Goal: Task Accomplishment & Management: Manage account settings

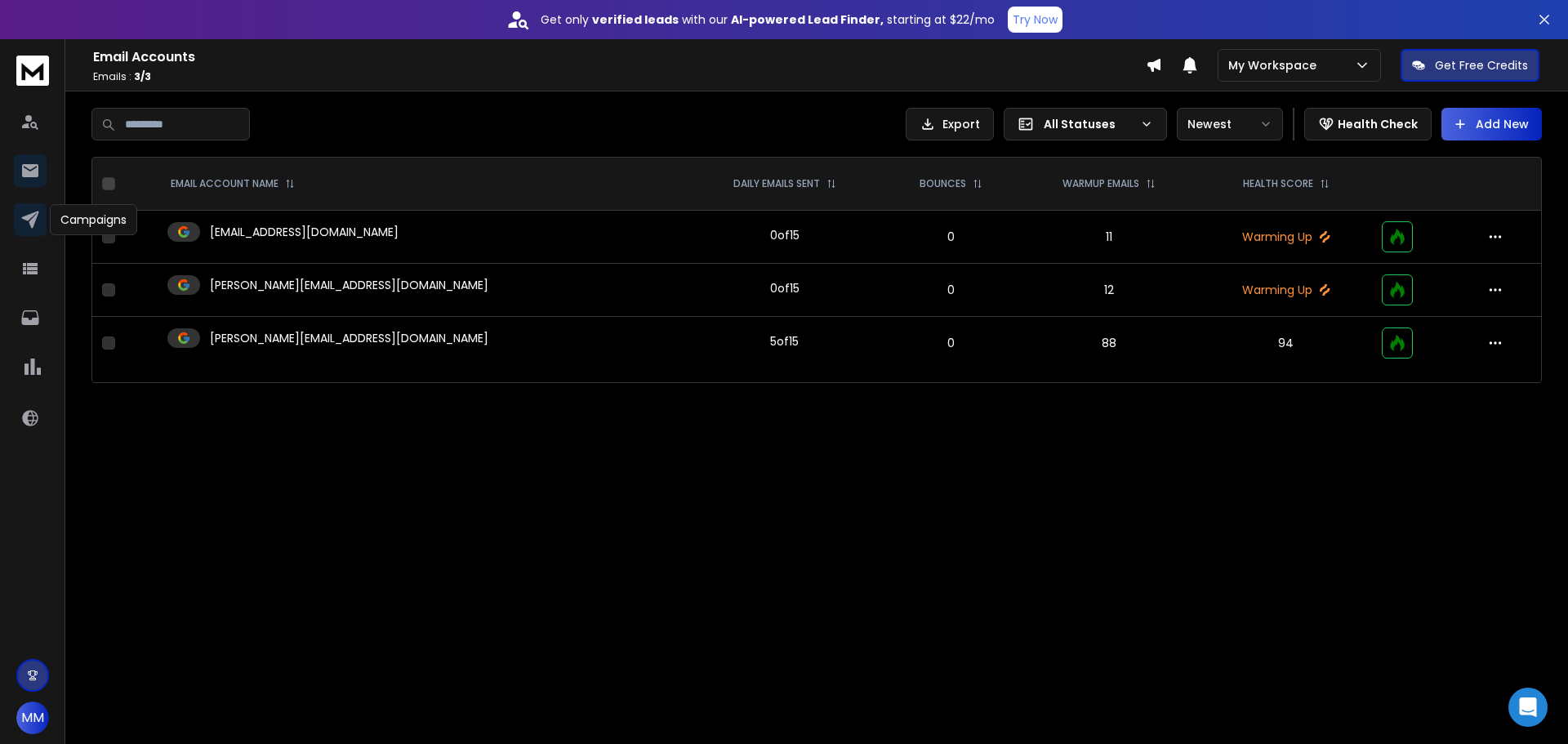
click at [20, 213] on icon at bounding box center [30, 220] width 19 height 19
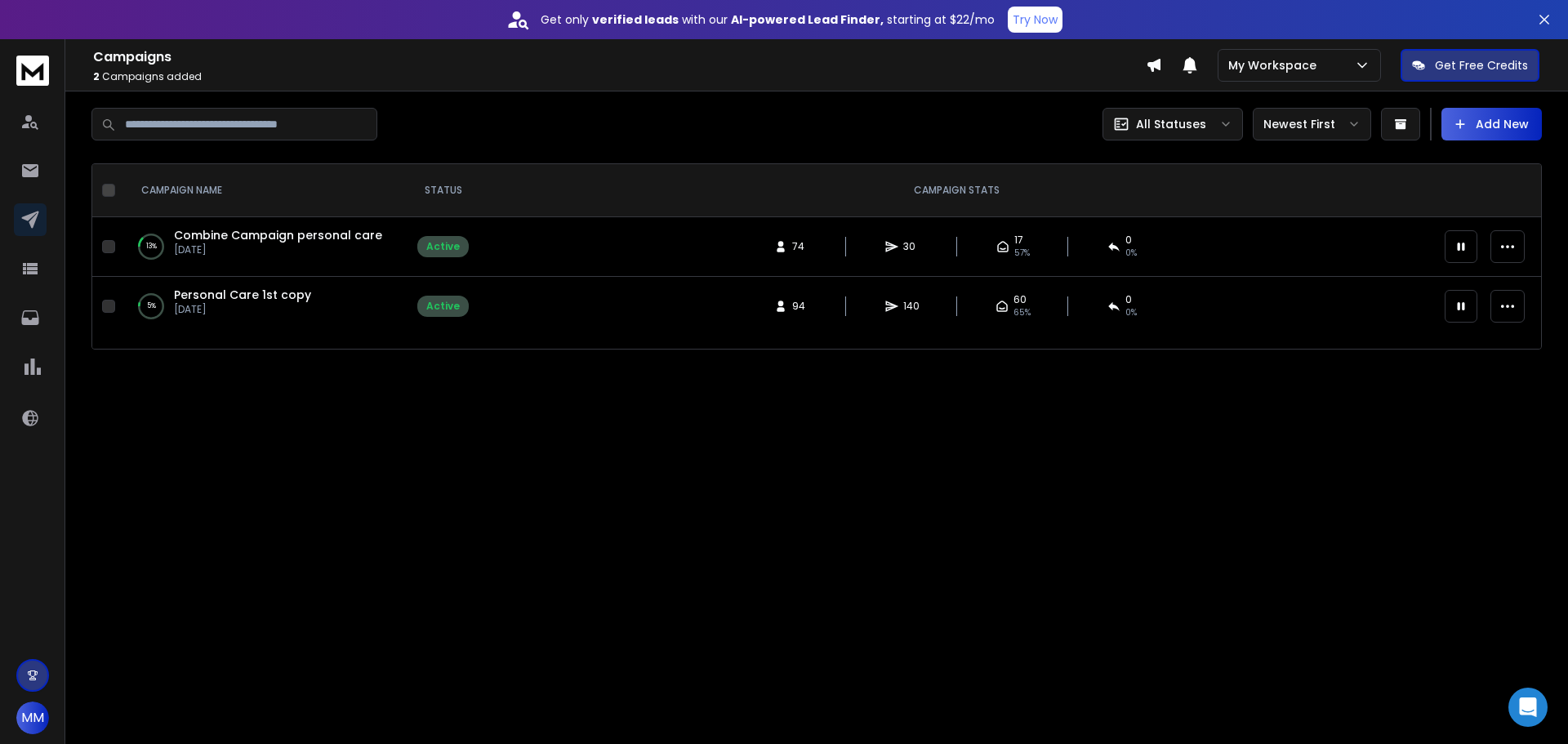
click at [674, 242] on div "74 30 17 57 % 0 0 %" at bounding box center [956, 247] width 937 height 26
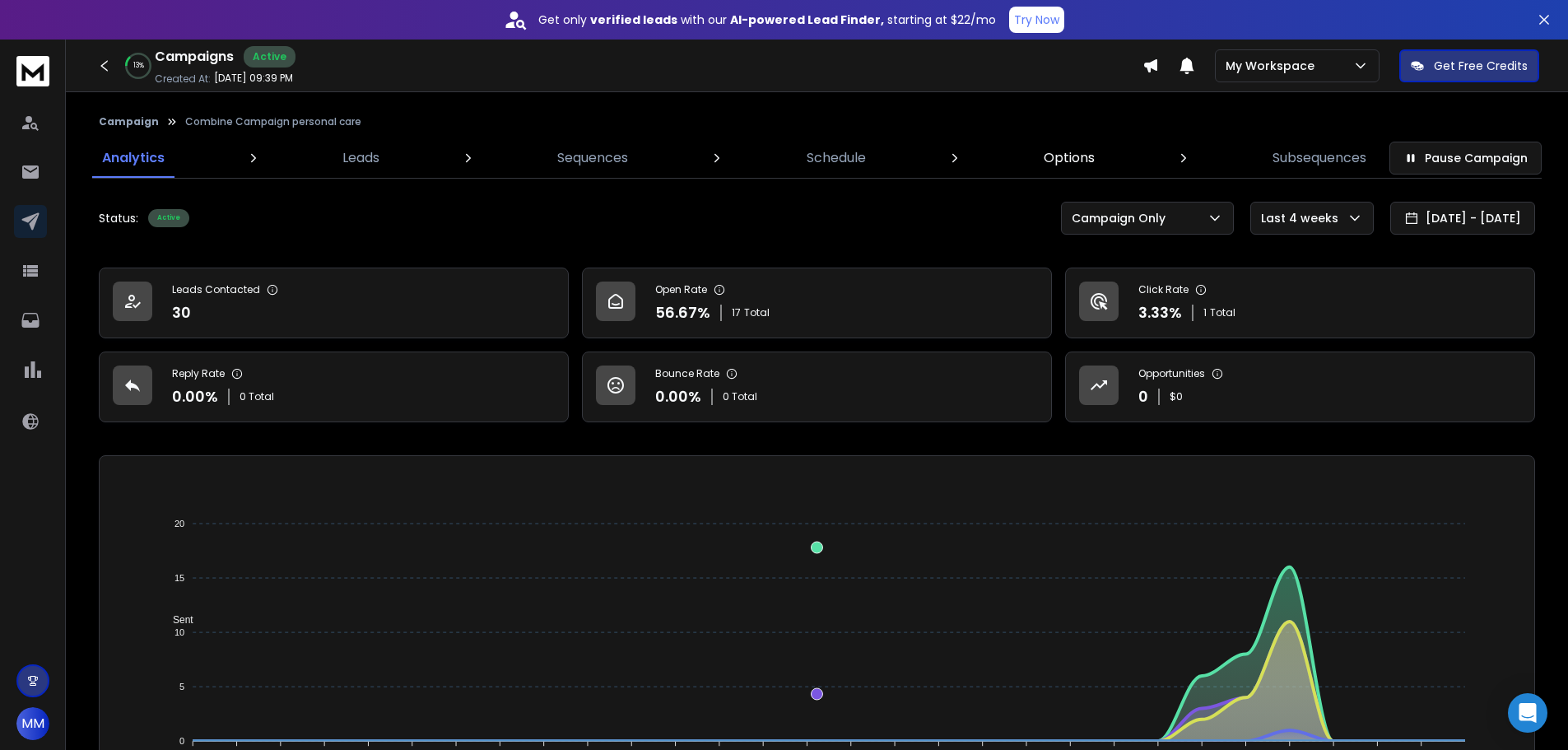
click at [1083, 159] on p "Options" at bounding box center [1069, 158] width 51 height 20
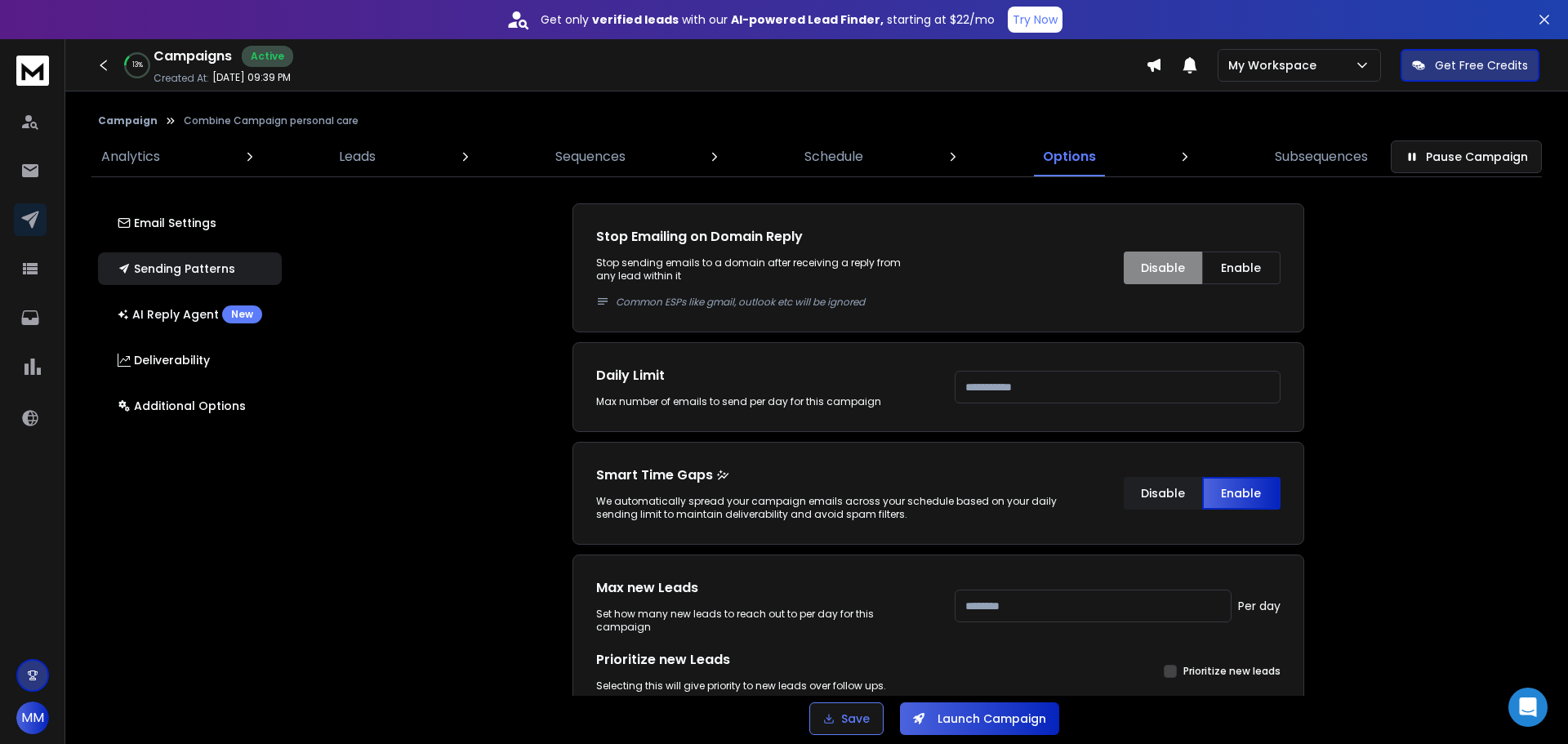
scroll to position [409, 0]
